Goal: Task Accomplishment & Management: Manage account settings

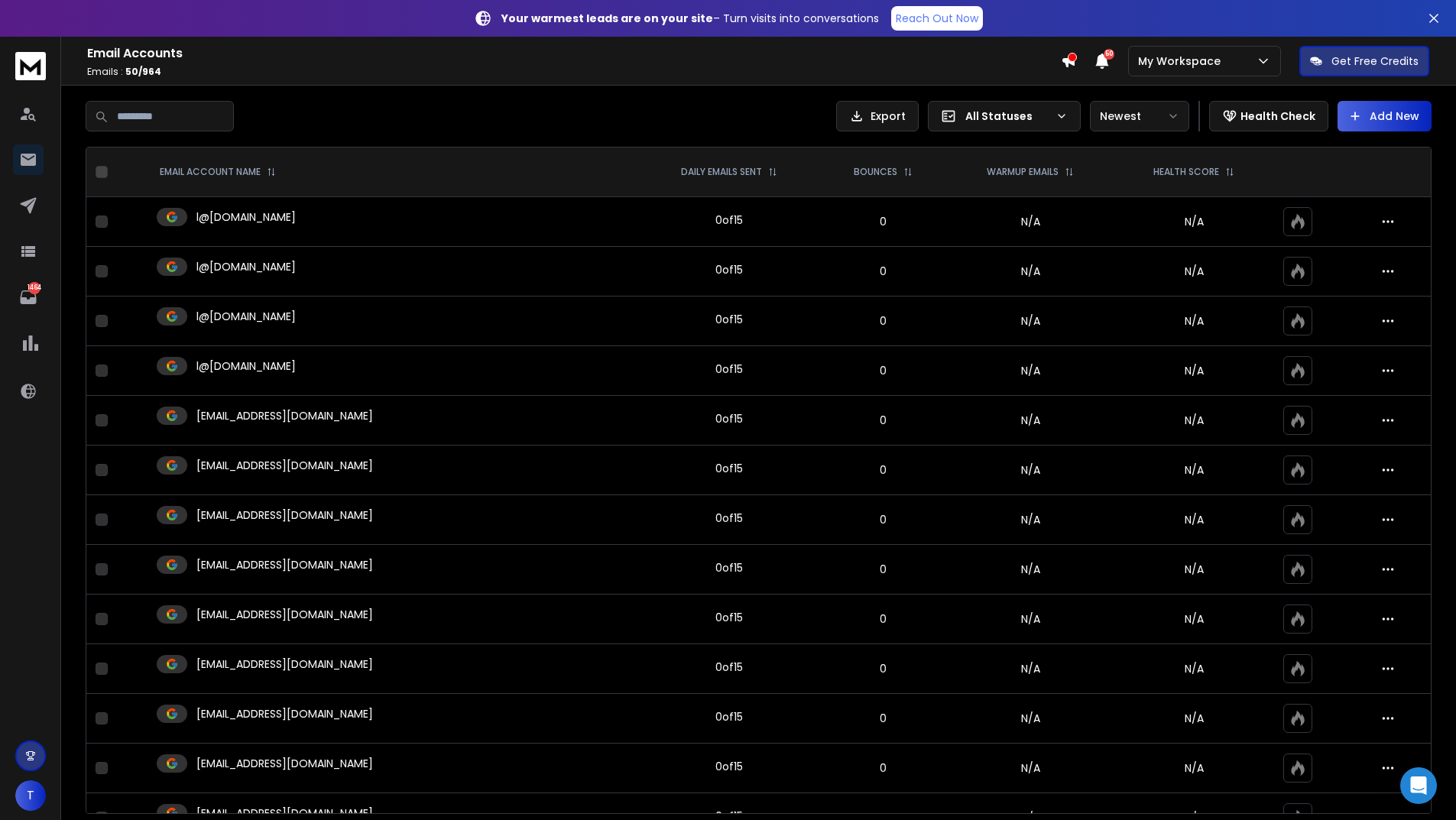
click at [1374, 108] on button "Add New" at bounding box center [1385, 116] width 94 height 31
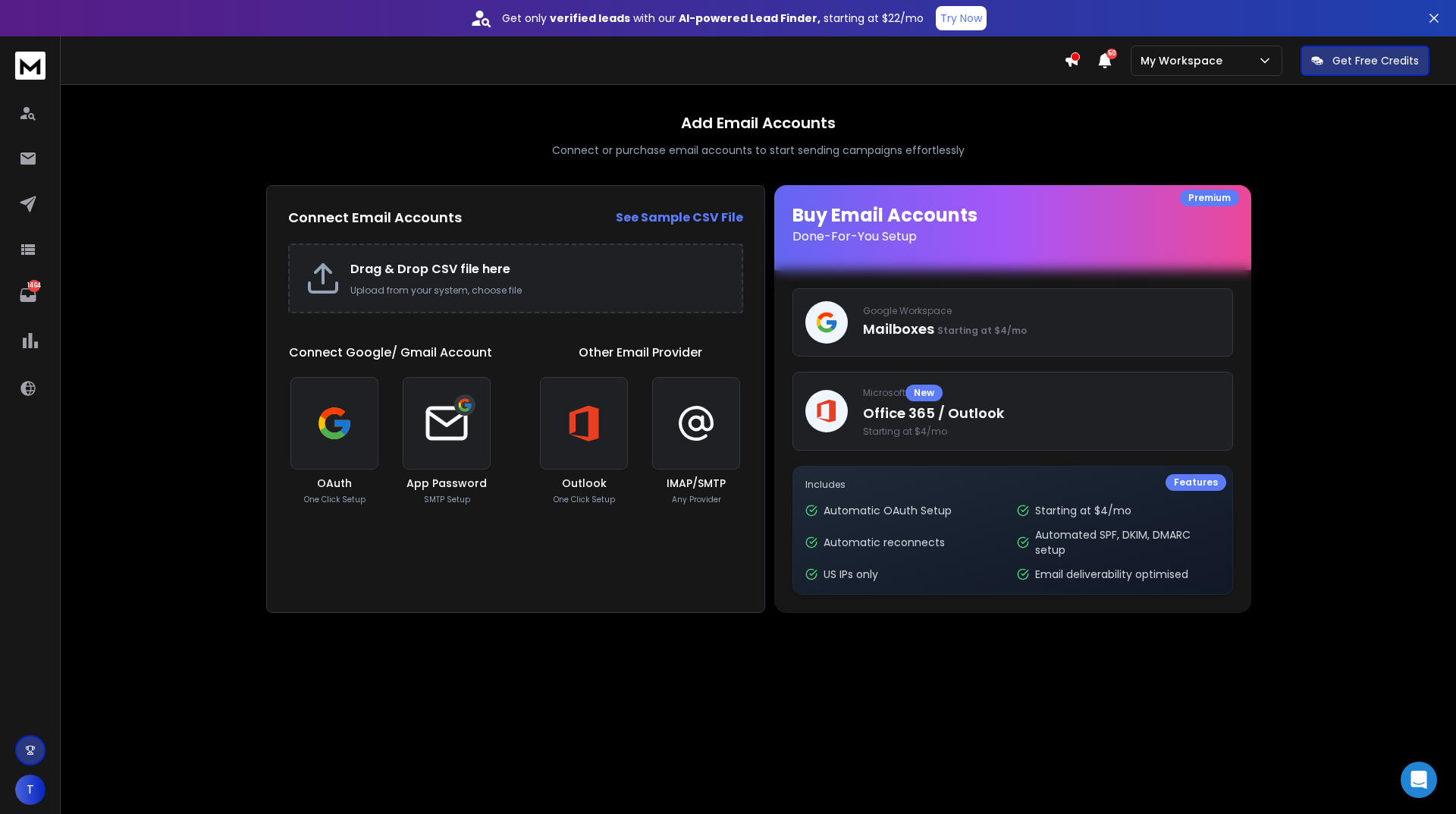
click at [337, 434] on icon at bounding box center [334, 433] width 25 height 13
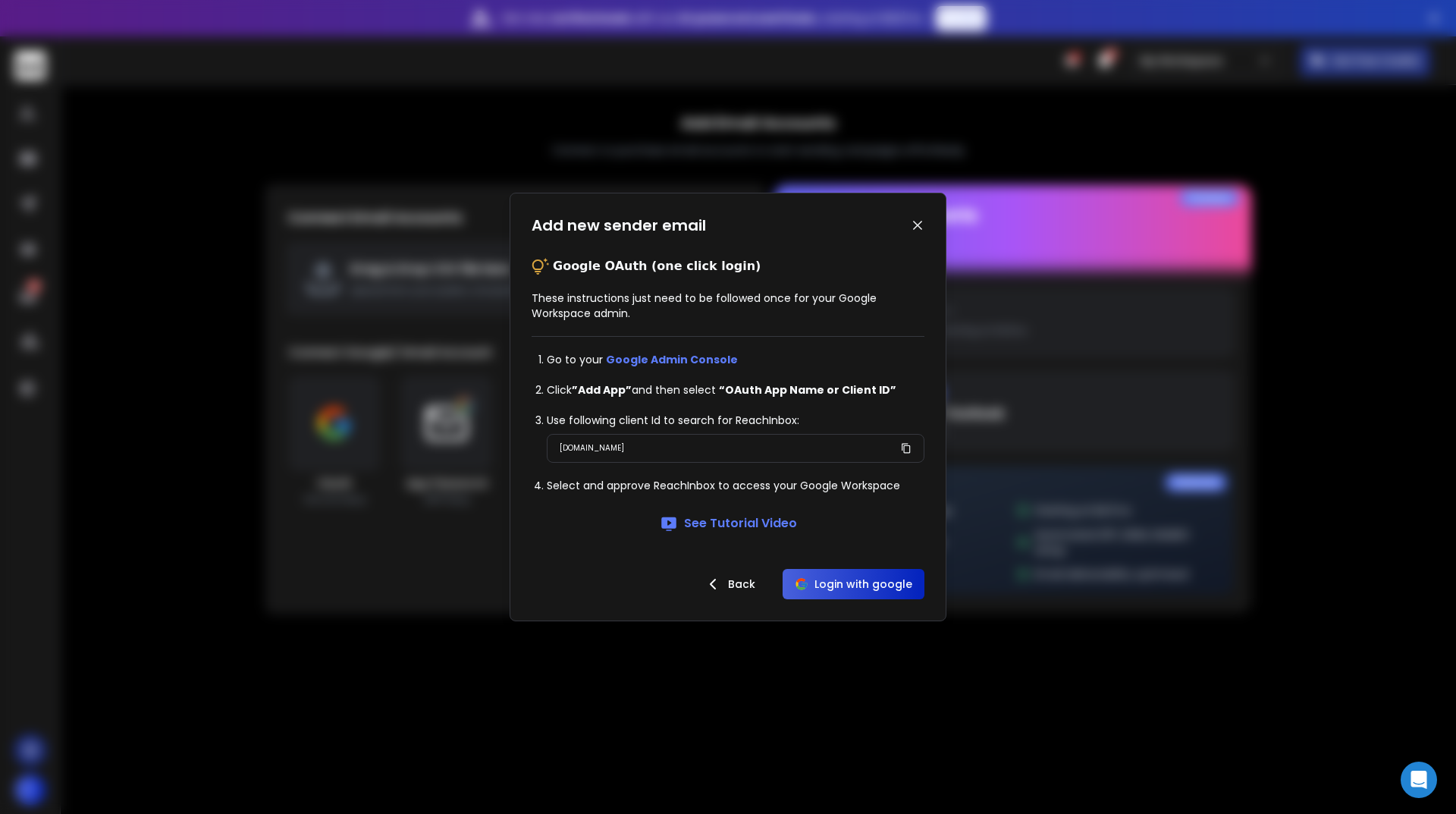
click at [886, 591] on button "Login with google" at bounding box center [853, 584] width 142 height 30
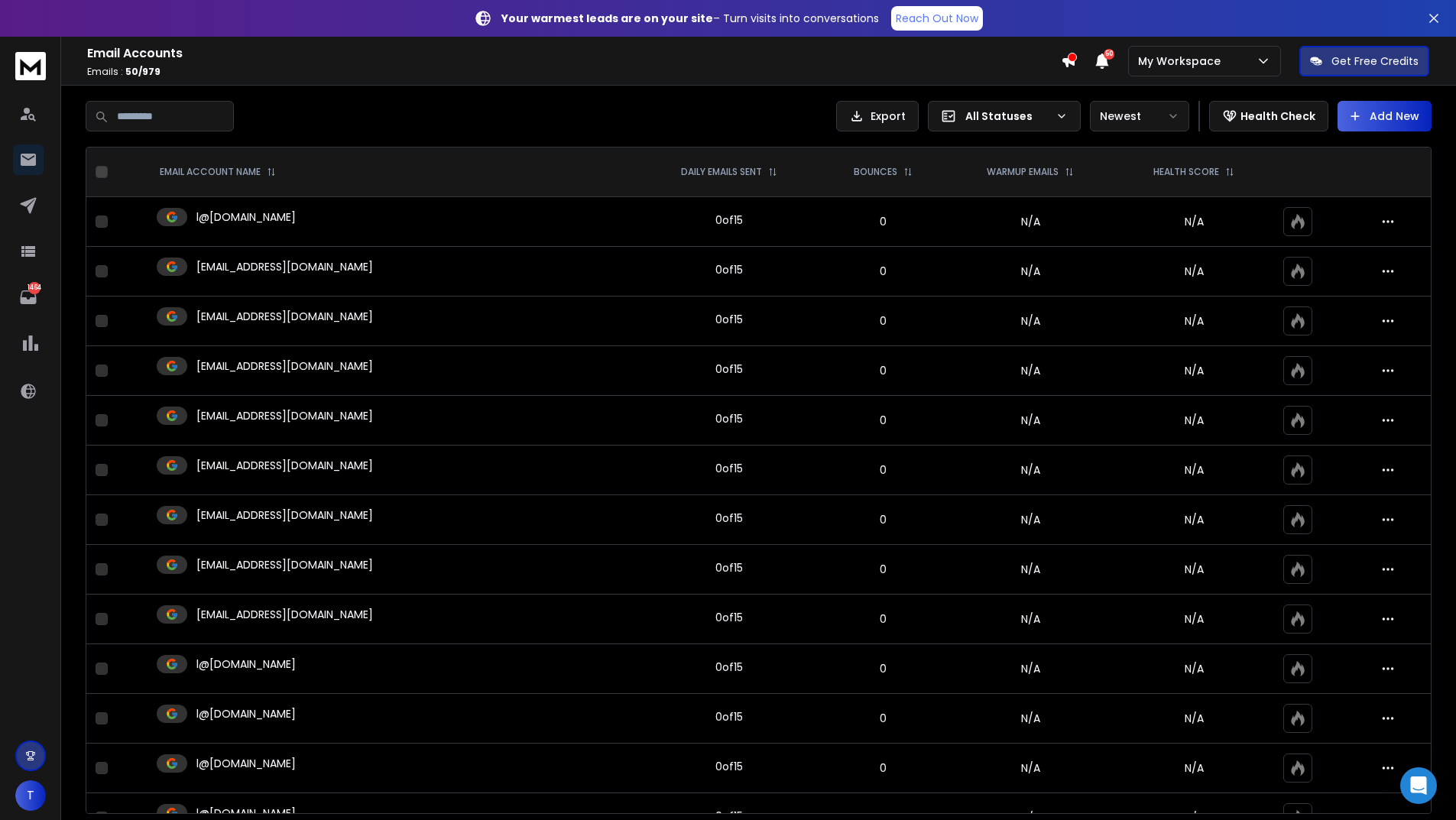
click at [1397, 114] on button "Add New" at bounding box center [1385, 116] width 94 height 31
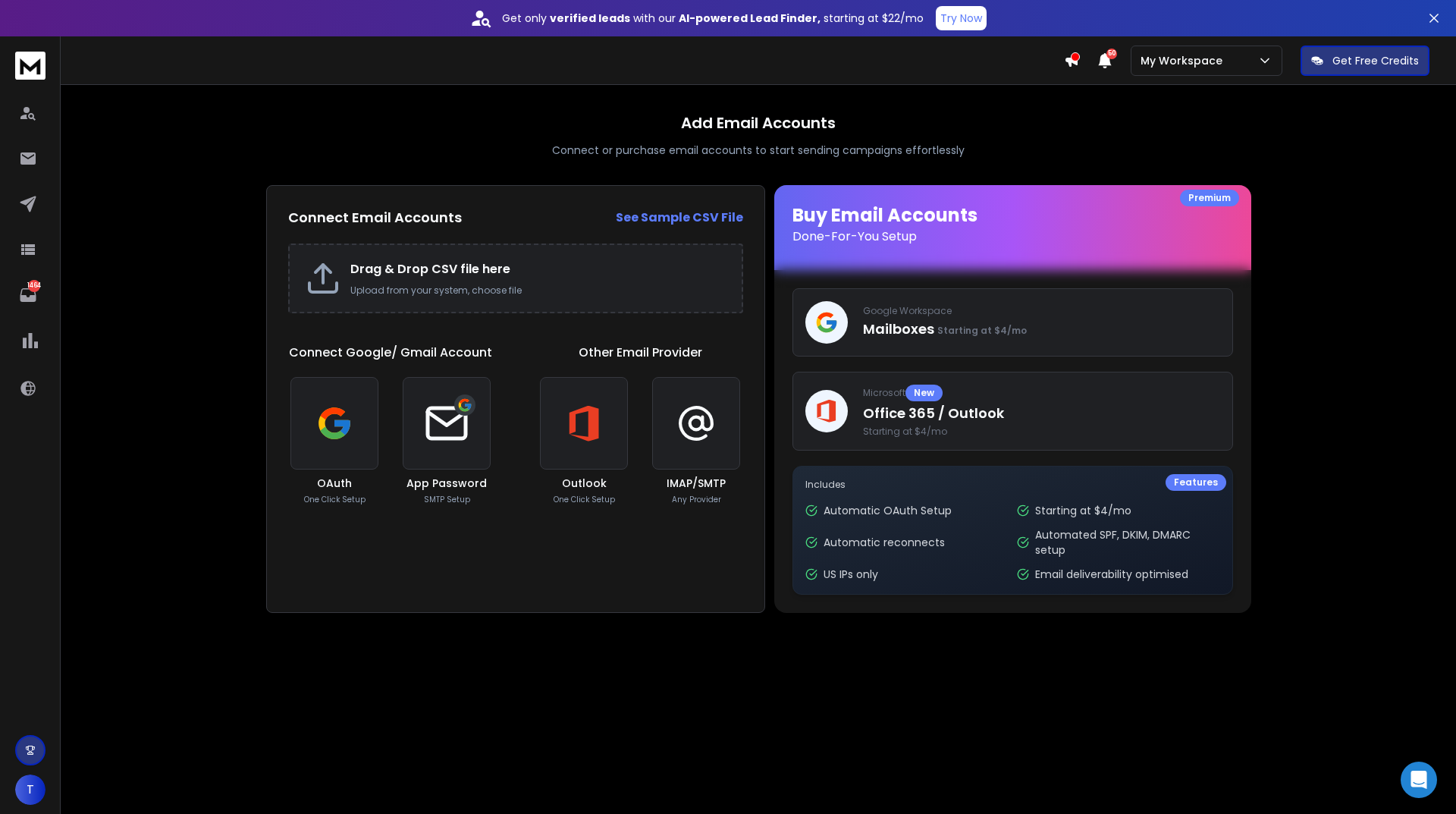
click at [345, 432] on icon at bounding box center [334, 423] width 38 height 46
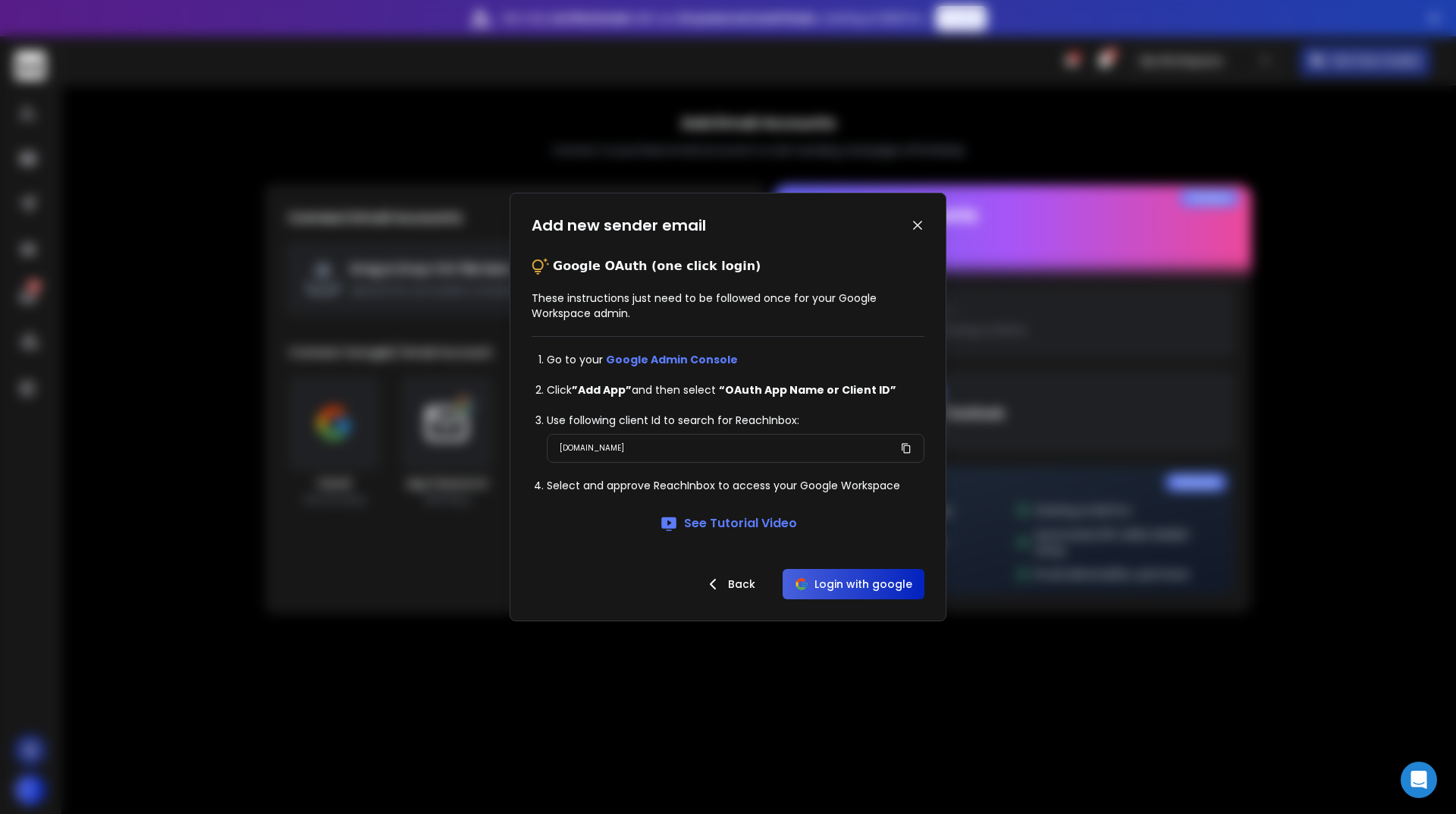
click at [825, 574] on button "Login with google" at bounding box center [853, 584] width 142 height 30
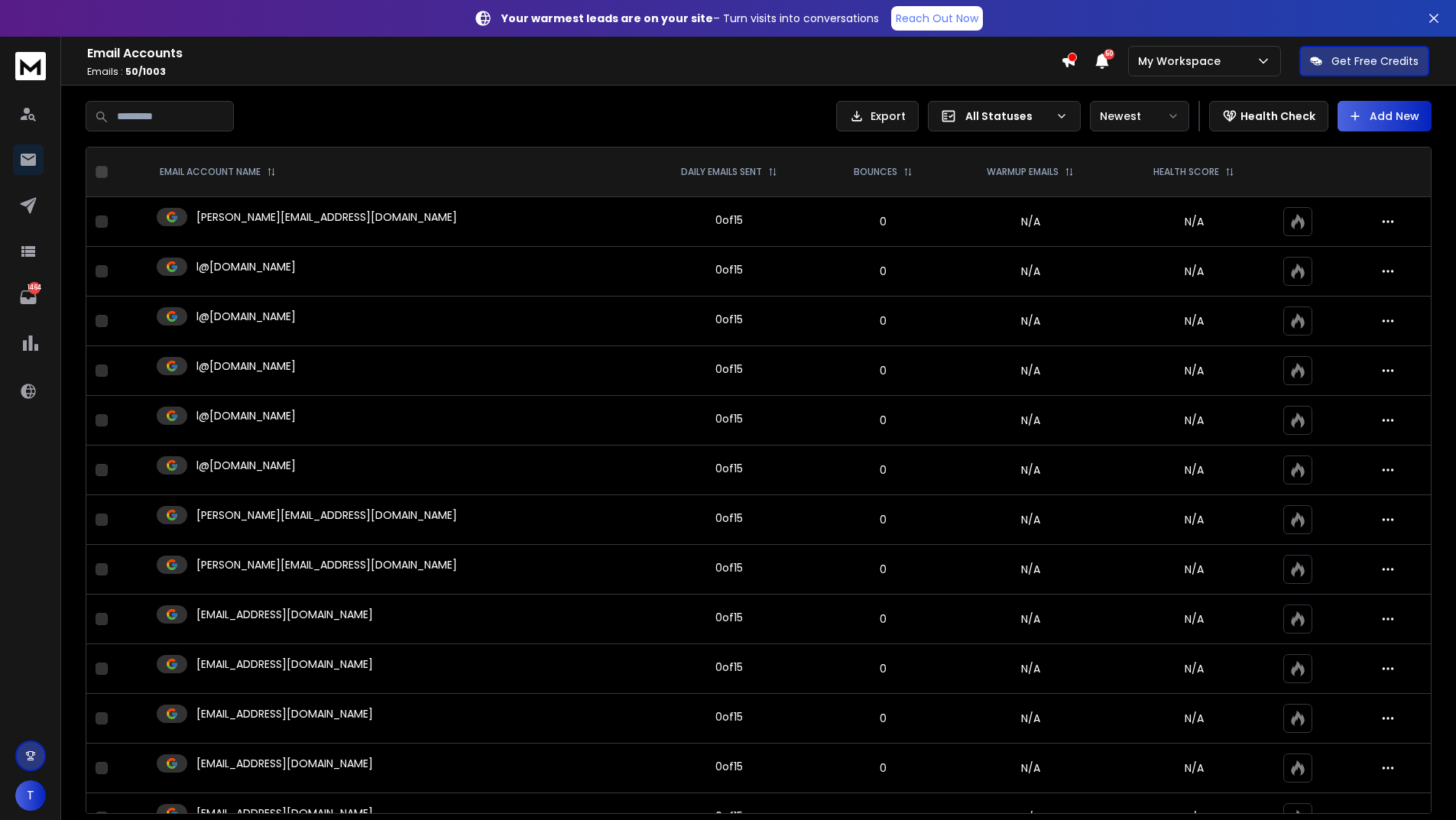
click at [1378, 100] on div "Export All Statuses Newest Health Check Add New EMAIL ACCOUNT NAME DAILY EMAILS…" at bounding box center [759, 457] width 1396 height 743
drag, startPoint x: 1377, startPoint y: 118, endPoint x: 1356, endPoint y: 104, distance: 25.2
click at [1377, 118] on button "Add New" at bounding box center [1385, 116] width 94 height 31
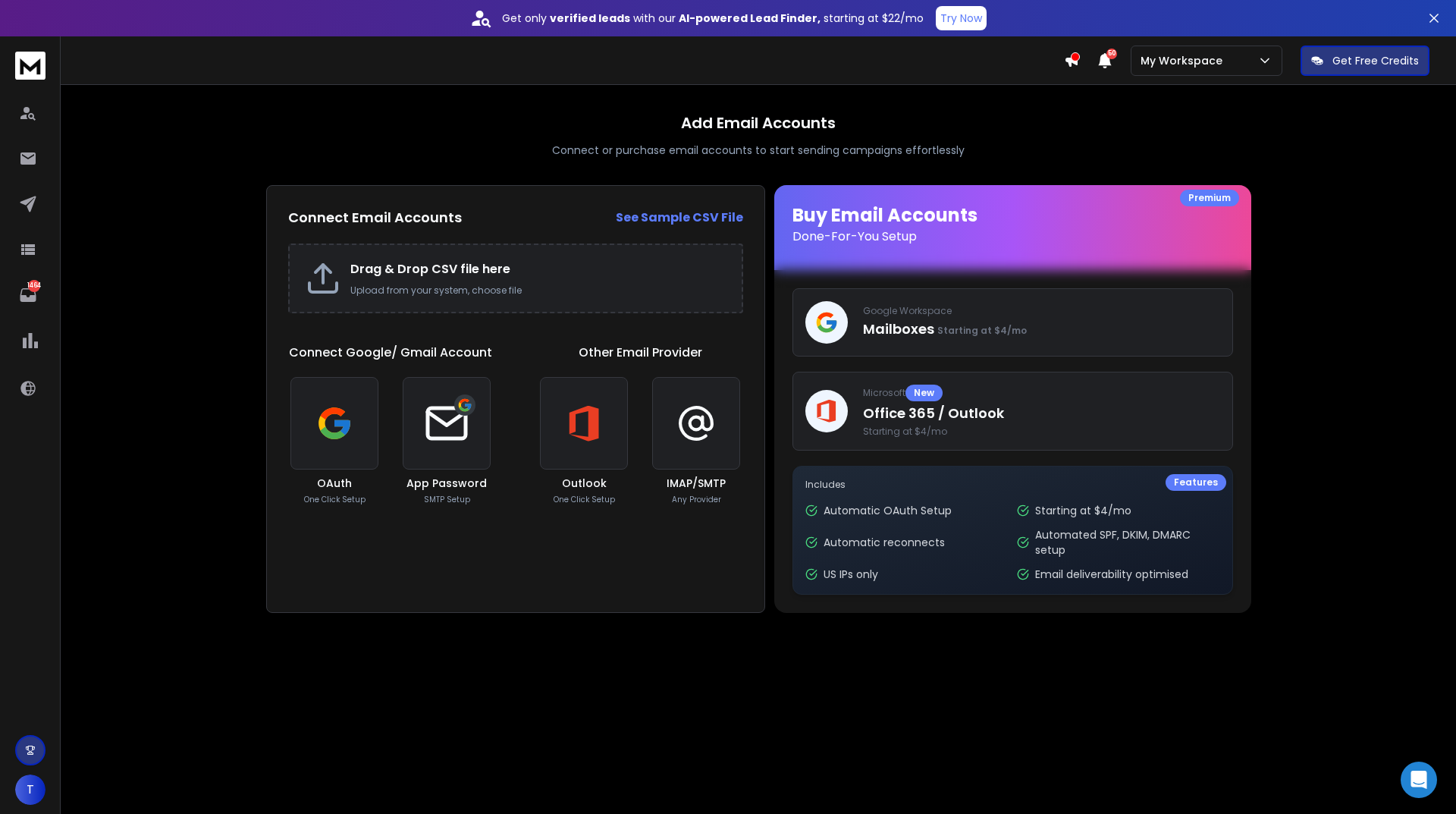
click at [347, 437] on icon at bounding box center [334, 423] width 38 height 46
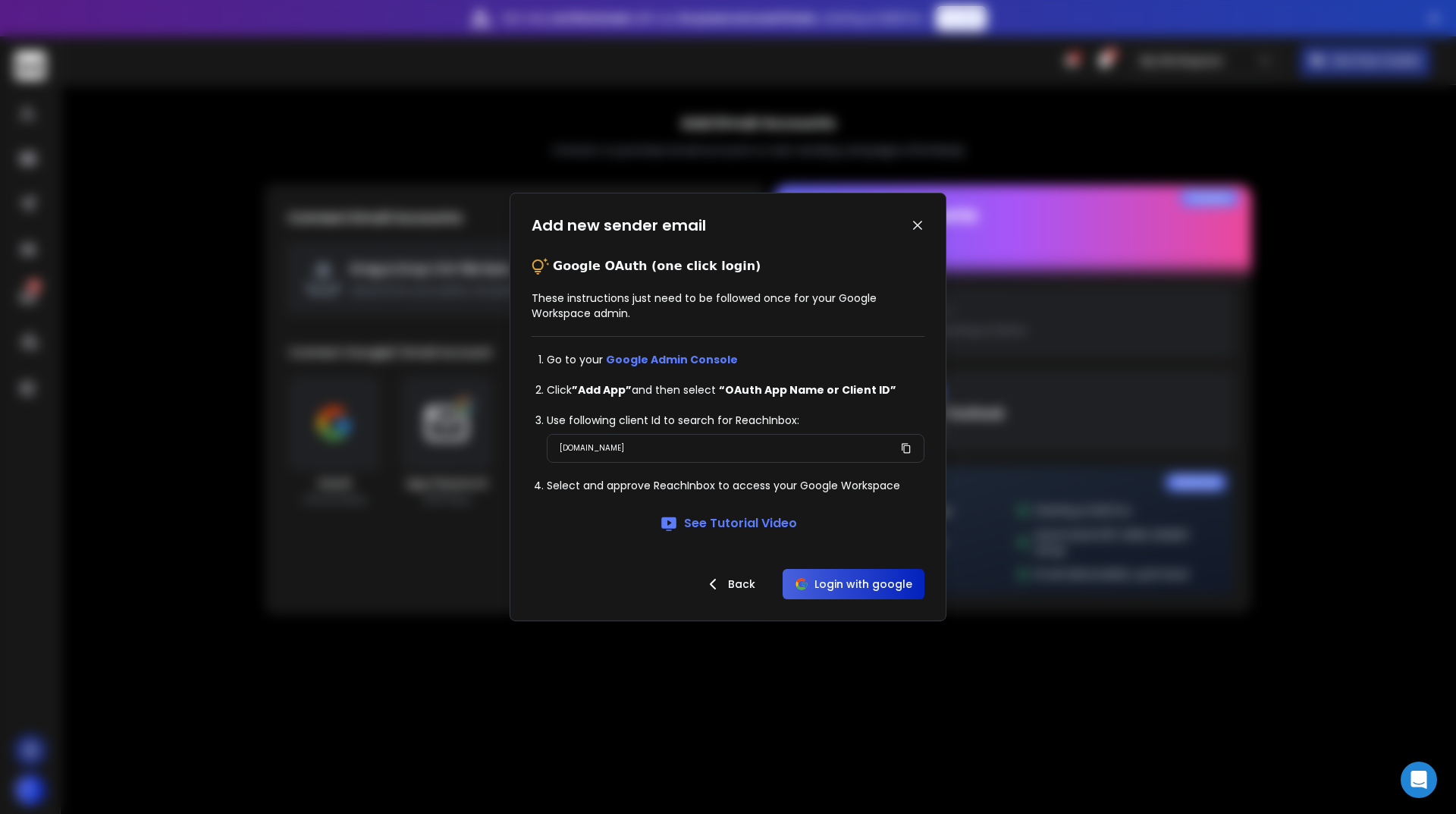
click at [856, 589] on button "Login with google" at bounding box center [853, 584] width 142 height 30
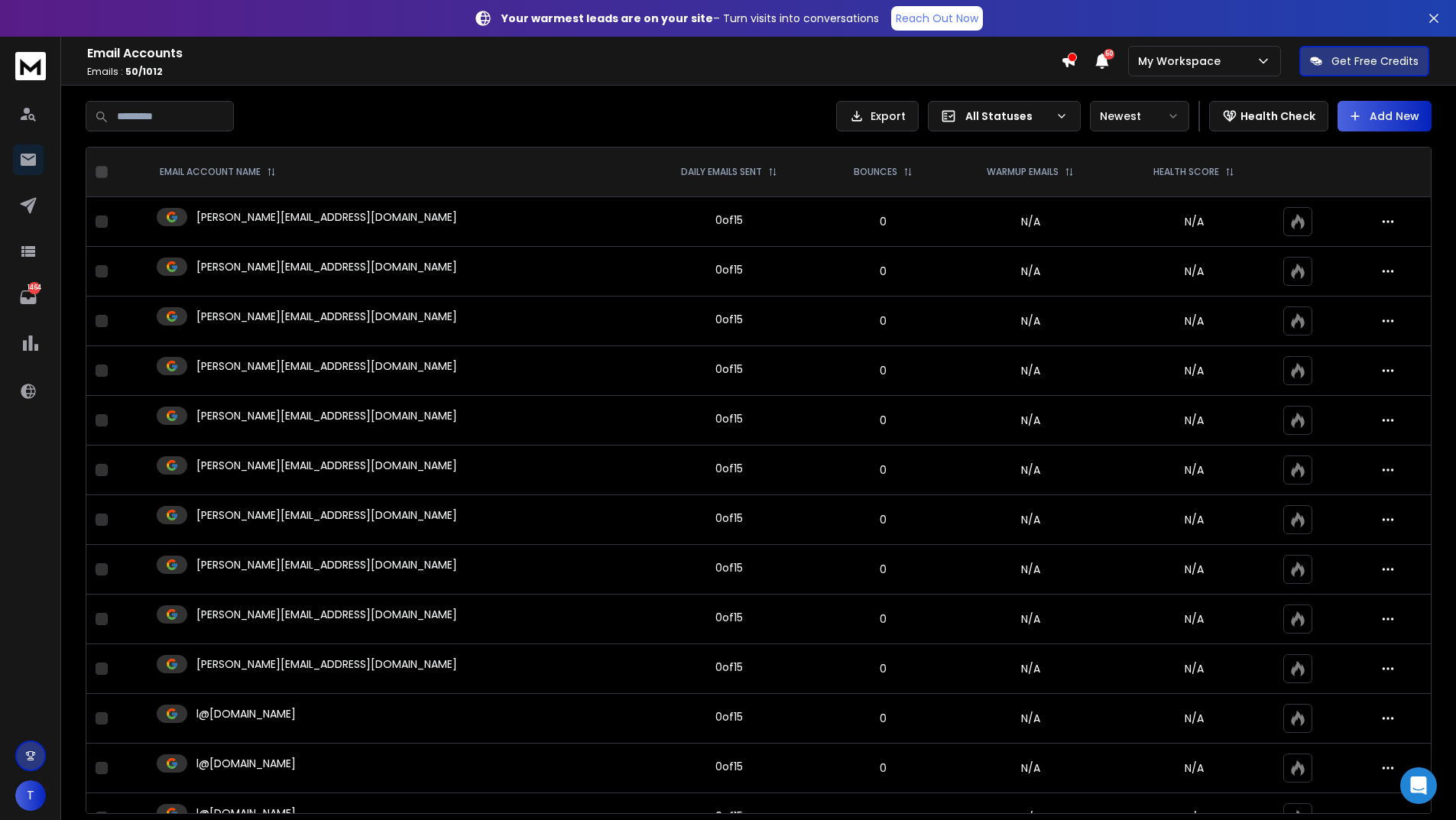
click at [1355, 113] on icon at bounding box center [1356, 116] width 11 height 11
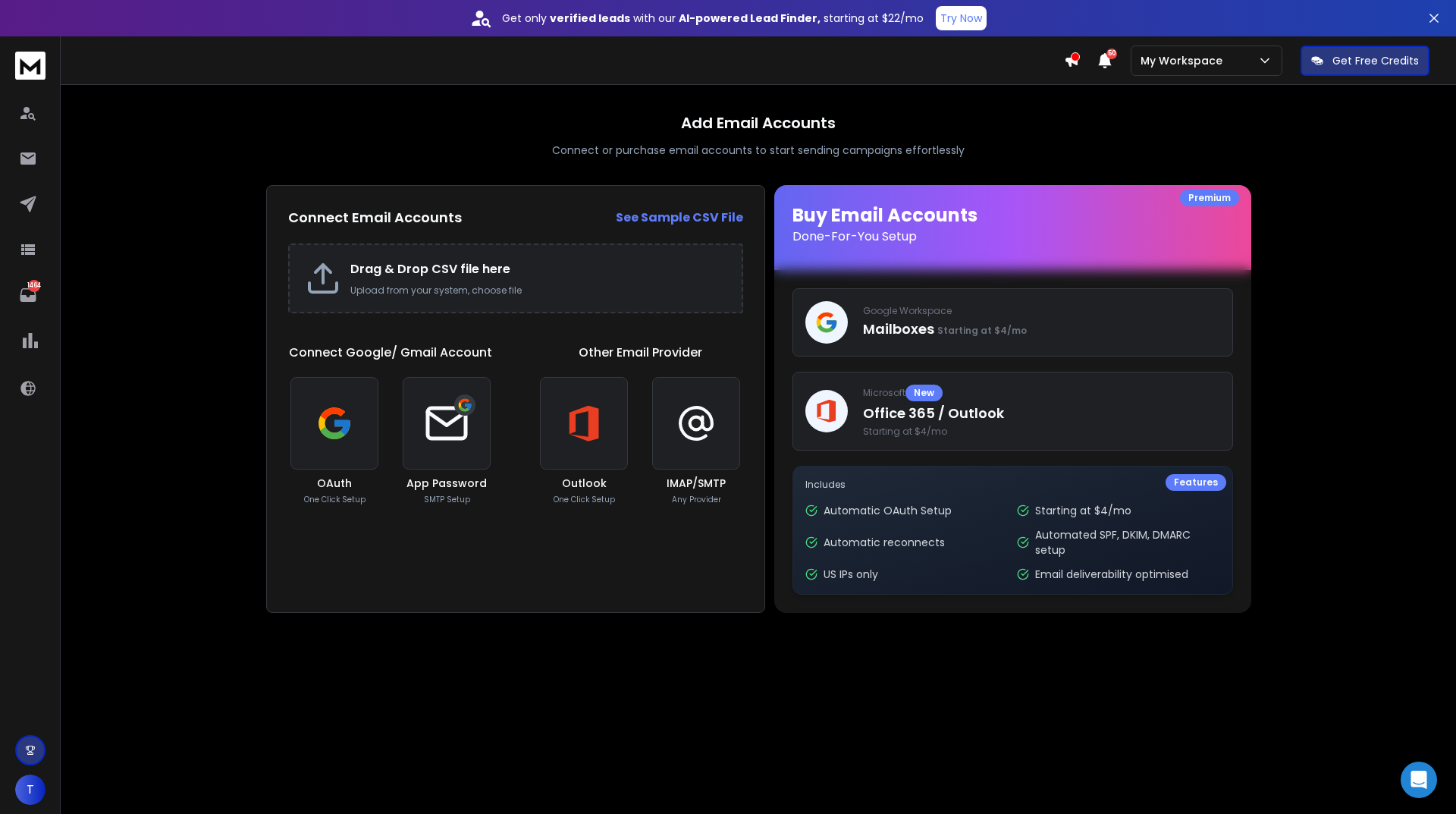
click at [311, 420] on div at bounding box center [334, 422] width 88 height 92
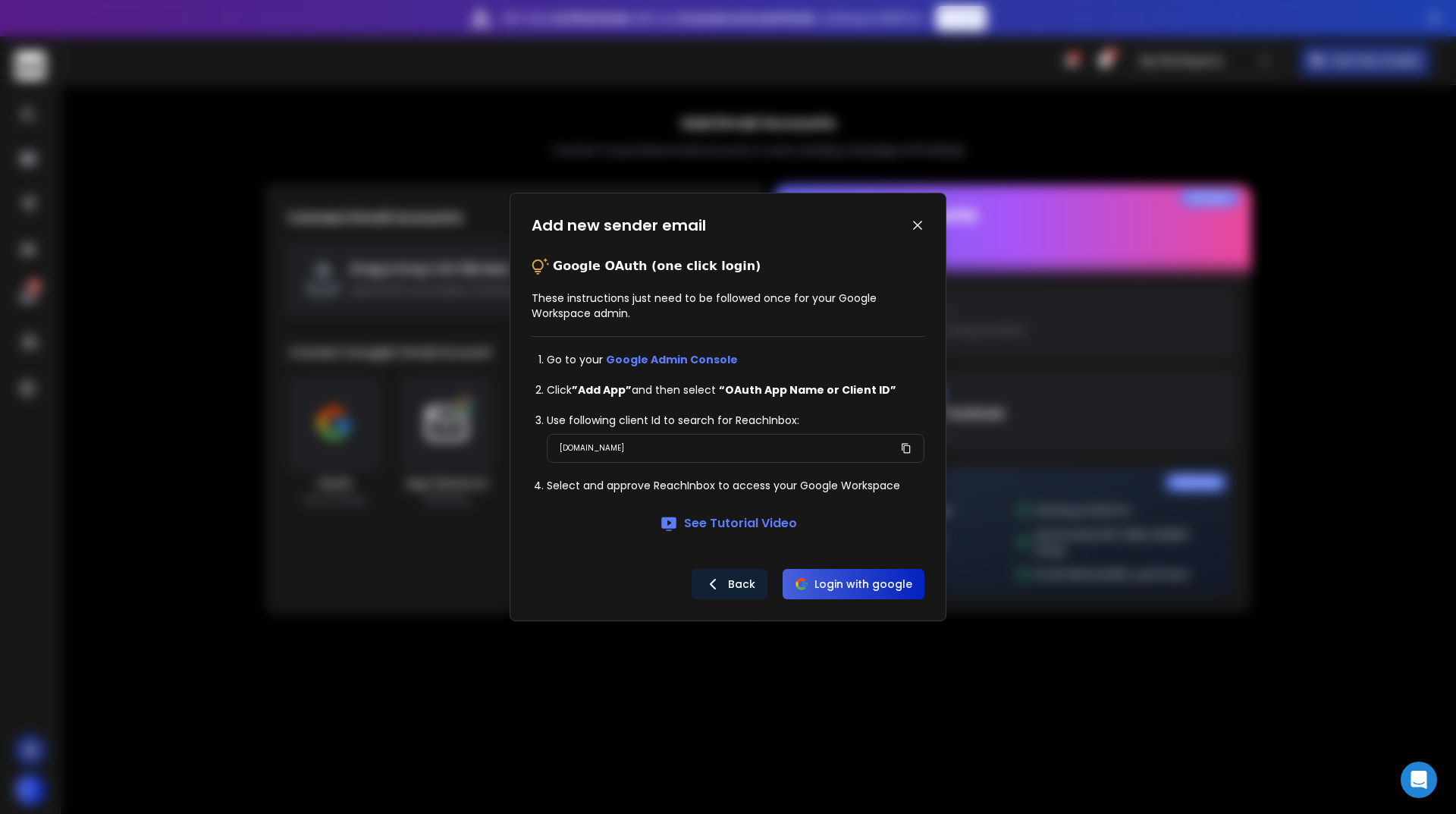
drag, startPoint x: 809, startPoint y: 581, endPoint x: 750, endPoint y: 581, distance: 59.0
click at [808, 581] on icon at bounding box center [801, 583] width 13 height 13
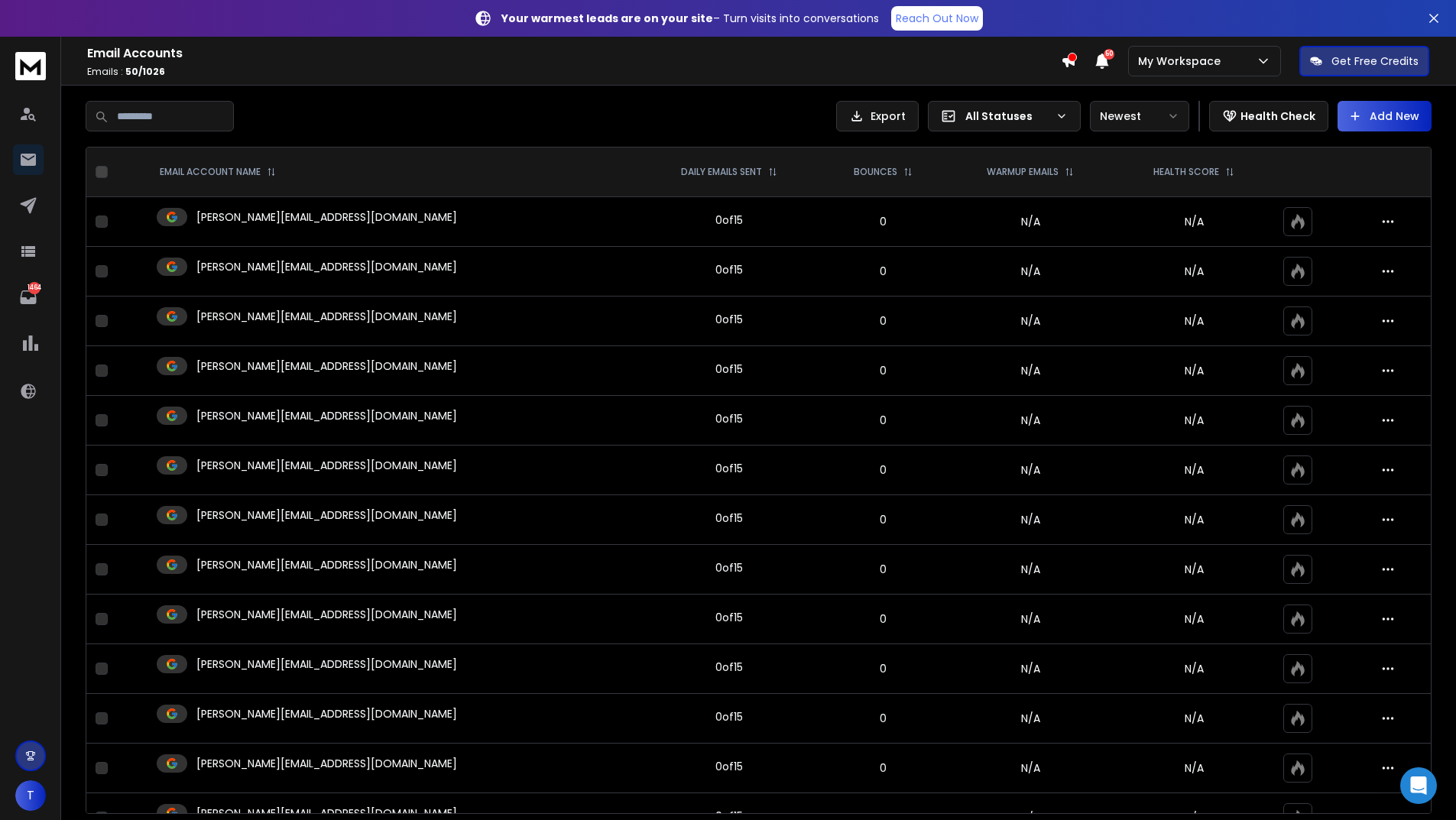
click at [1392, 111] on button "Add New" at bounding box center [1385, 116] width 94 height 31
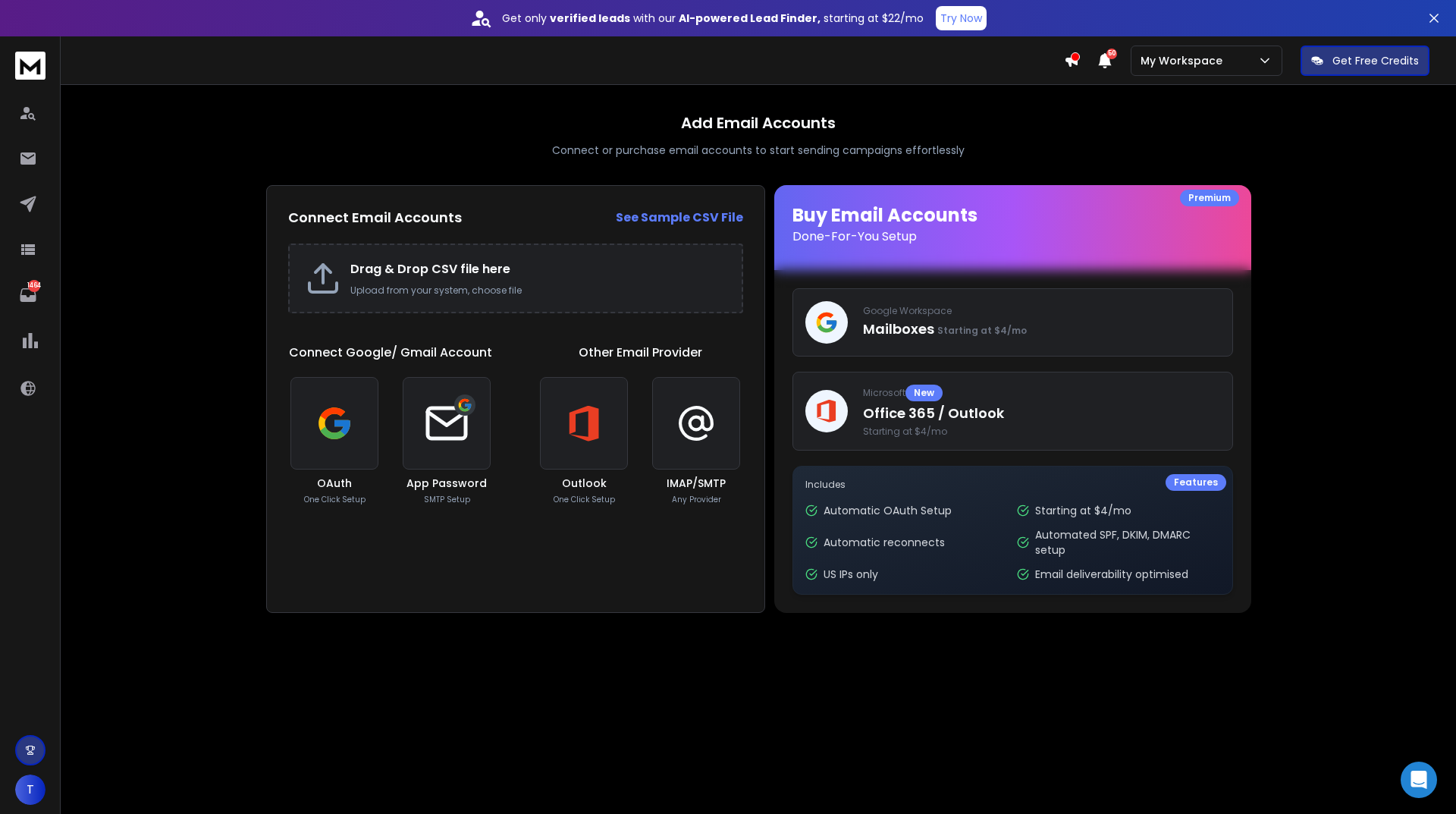
click at [319, 438] on icon at bounding box center [334, 423] width 38 height 46
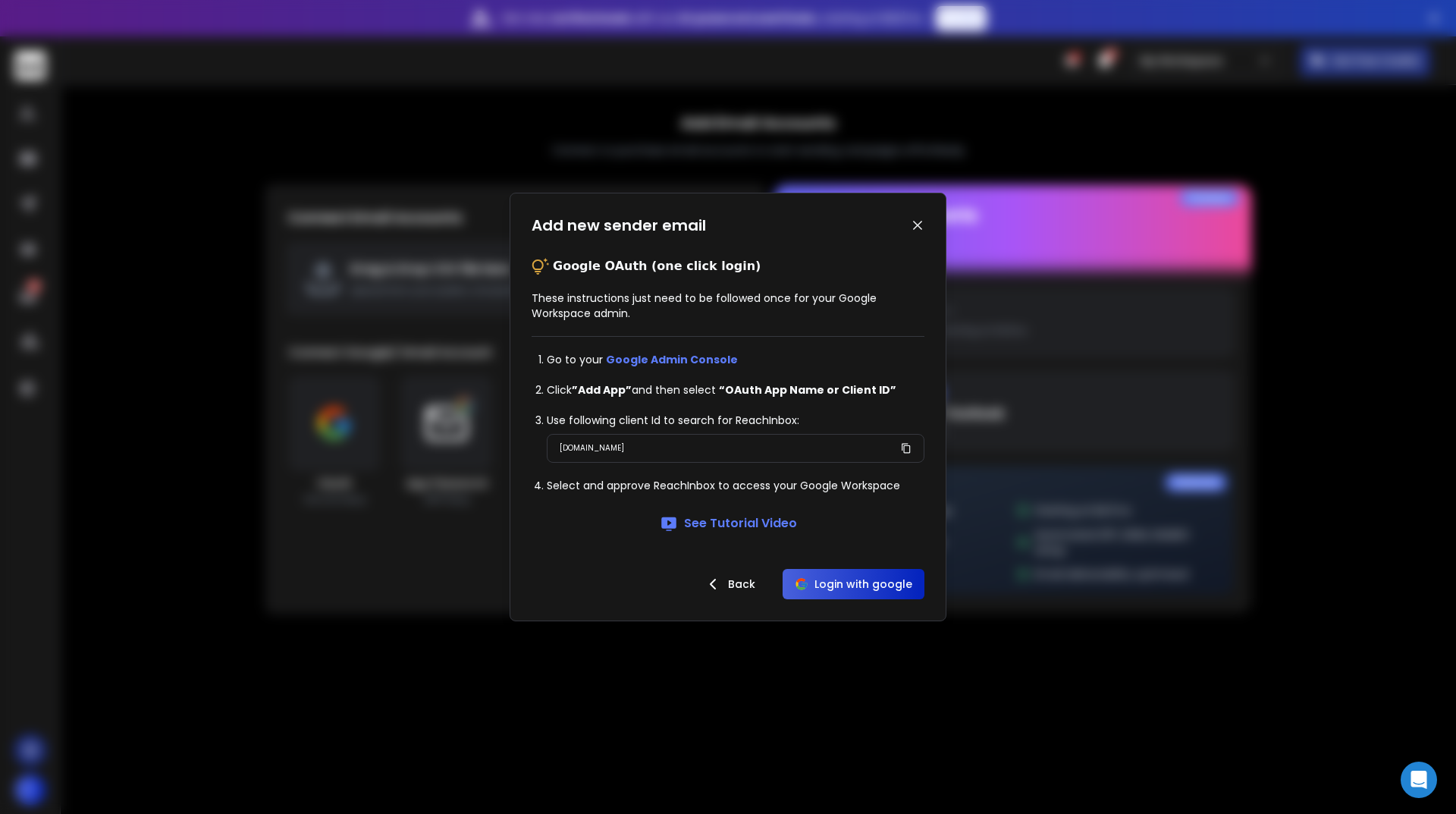
click at [856, 581] on button "Login with google" at bounding box center [853, 584] width 142 height 30
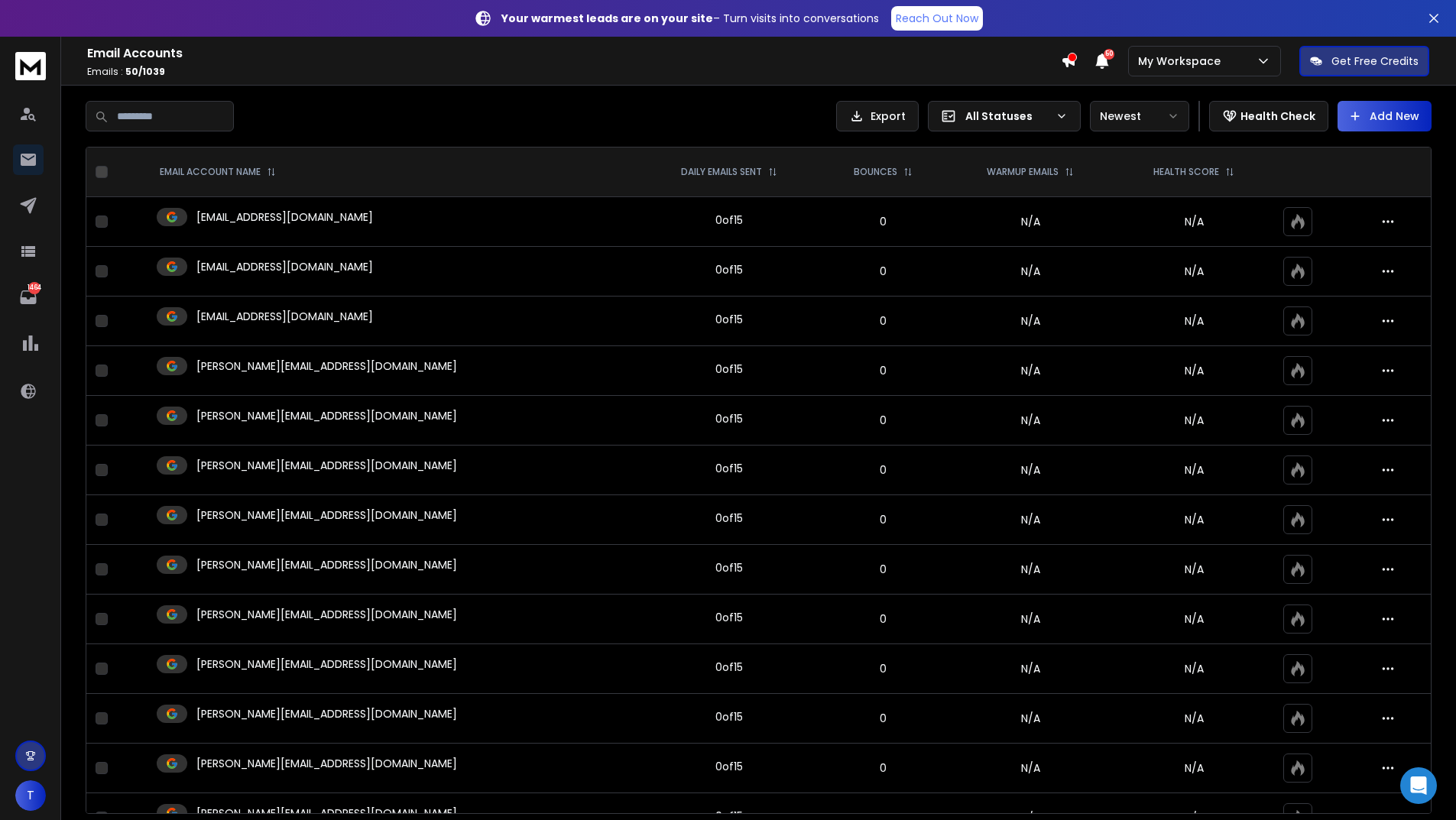
click at [1372, 119] on button "Add New" at bounding box center [1385, 116] width 94 height 31
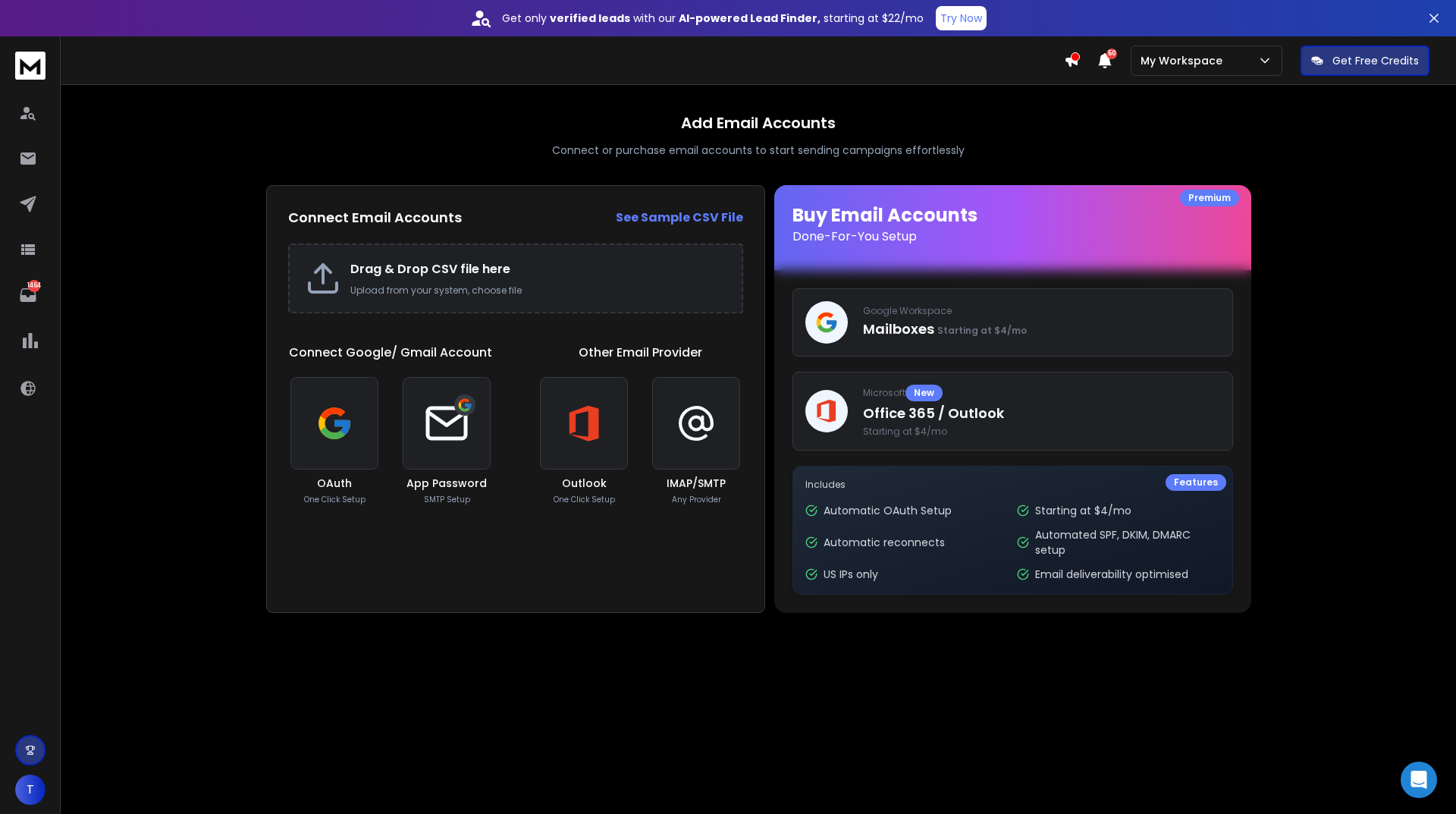
click at [324, 426] on icon at bounding box center [335, 423] width 32 height 32
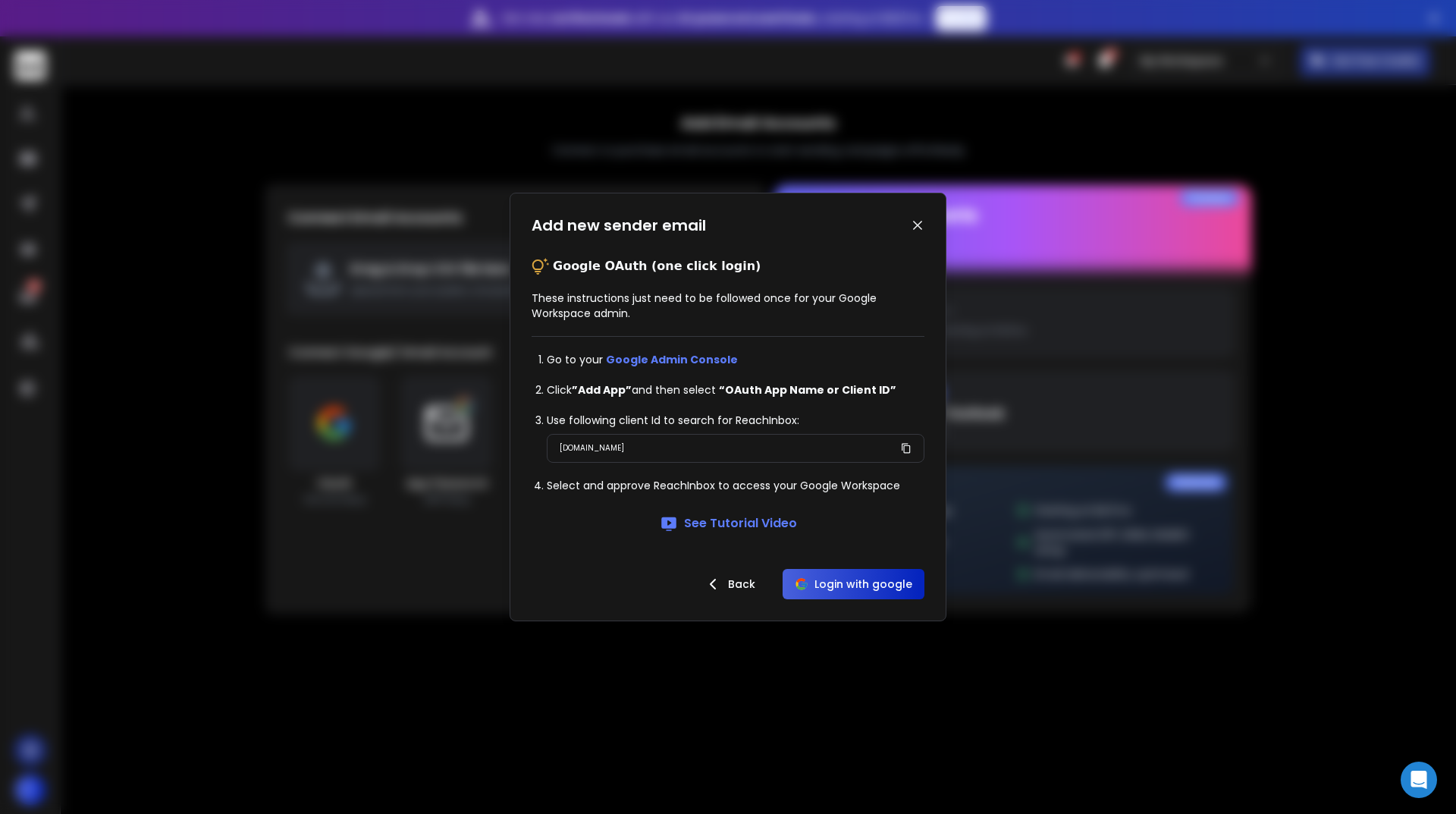
click at [835, 590] on button "Login with google" at bounding box center [853, 584] width 142 height 30
